Goal: Navigation & Orientation: Find specific page/section

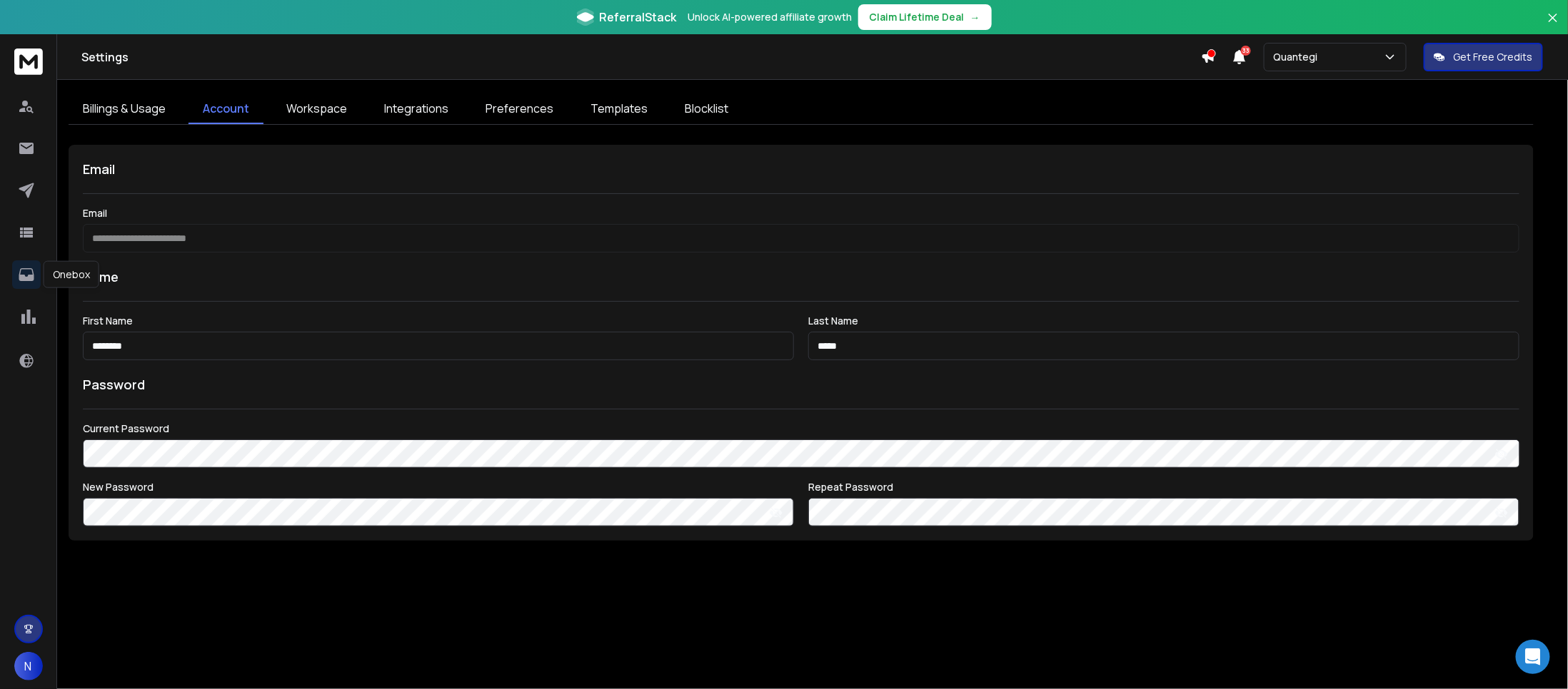
click at [31, 283] on icon at bounding box center [26, 275] width 17 height 17
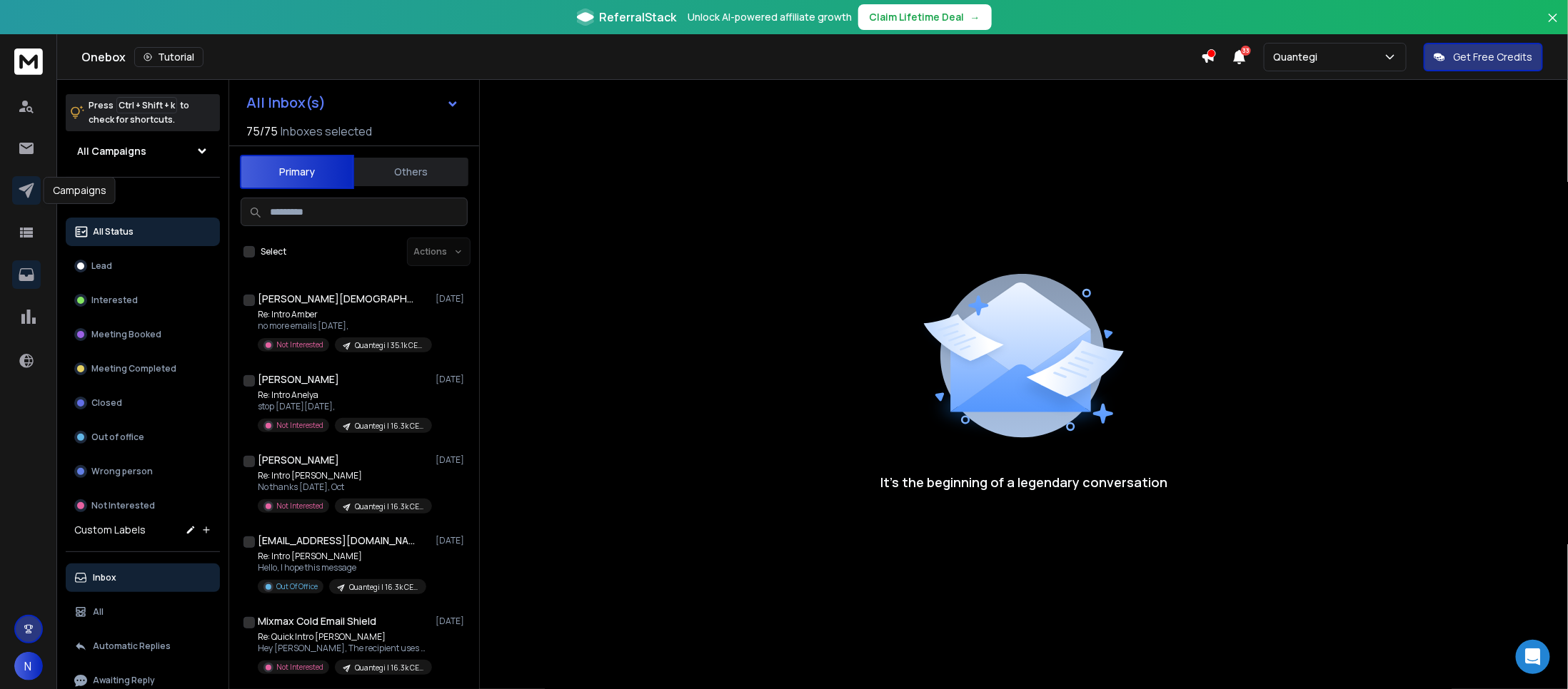
click at [30, 187] on icon at bounding box center [26, 191] width 15 height 15
